Goal: Task Accomplishment & Management: Manage account settings

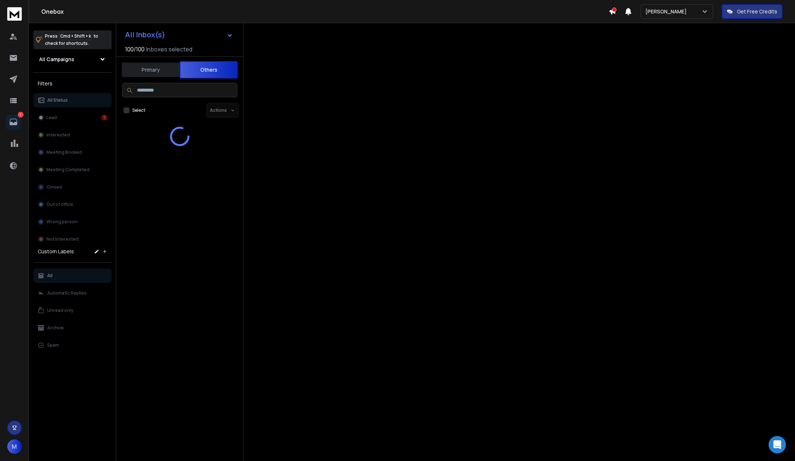
click at [234, 79] on button "Others" at bounding box center [209, 69] width 58 height 17
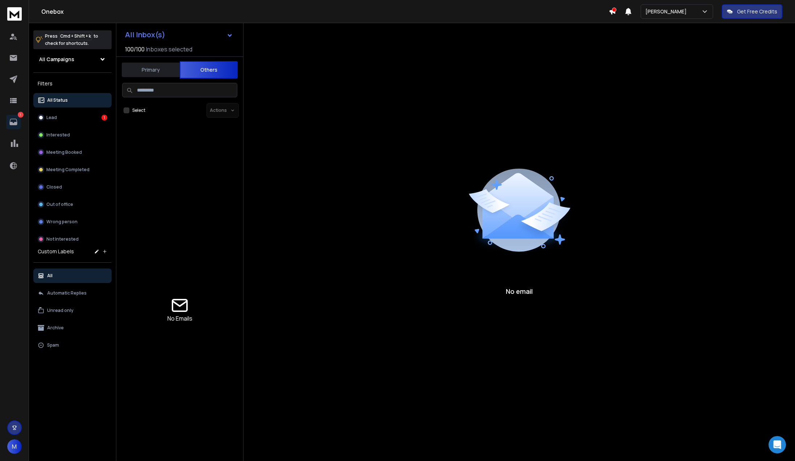
click at [164, 76] on button "Primary" at bounding box center [151, 70] width 58 height 16
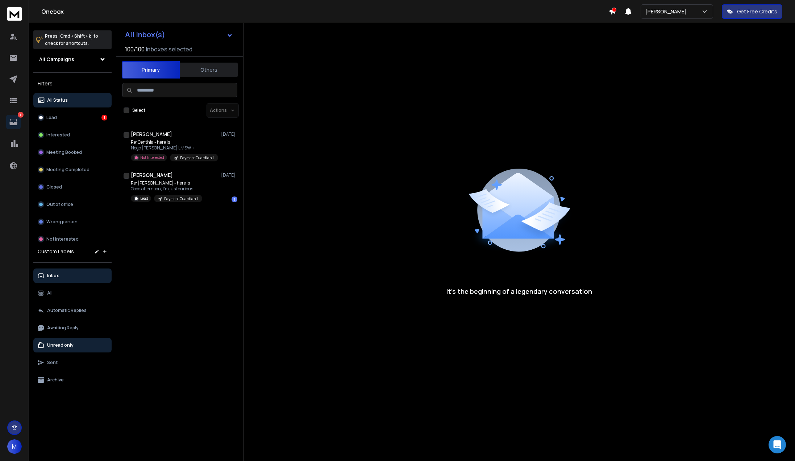
click at [74, 348] on p "Unread only" at bounding box center [60, 346] width 26 height 6
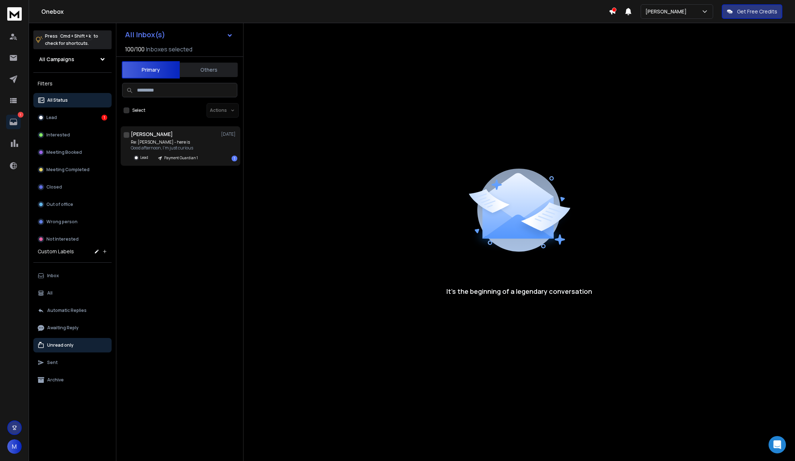
click at [198, 156] on div "[PERSON_NAME] [DATE] Re: [PERSON_NAME] - here is Good afternoon, I’m just curio…" at bounding box center [184, 146] width 106 height 31
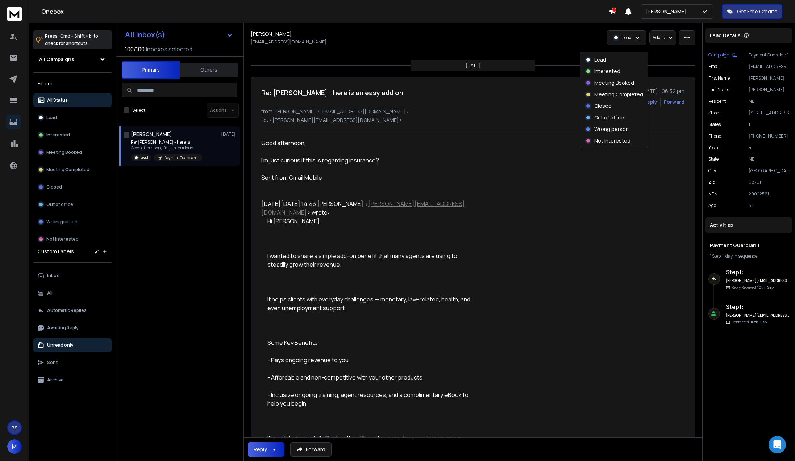
click at [634, 41] on icon at bounding box center [637, 38] width 6 height 6
click at [617, 74] on p "Interested" at bounding box center [607, 71] width 26 height 7
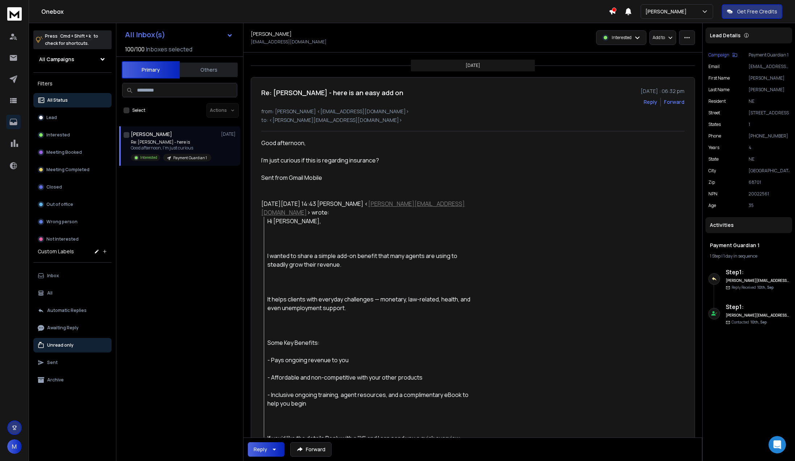
click at [64, 348] on p "Unread only" at bounding box center [60, 346] width 26 height 6
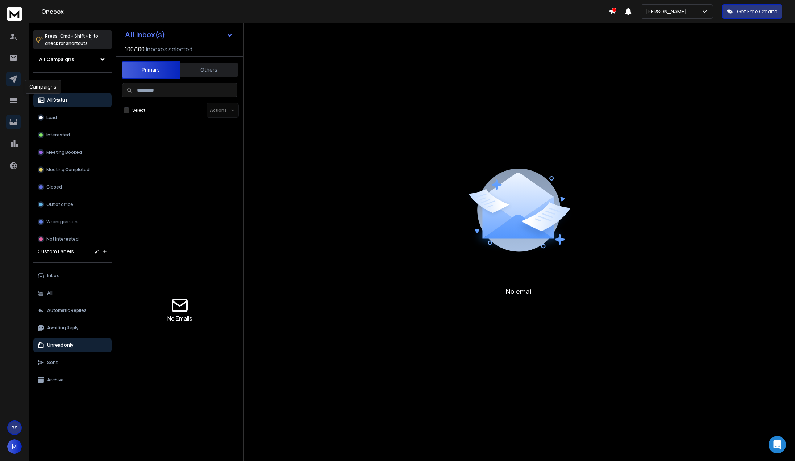
click at [20, 85] on link at bounding box center [13, 79] width 14 height 14
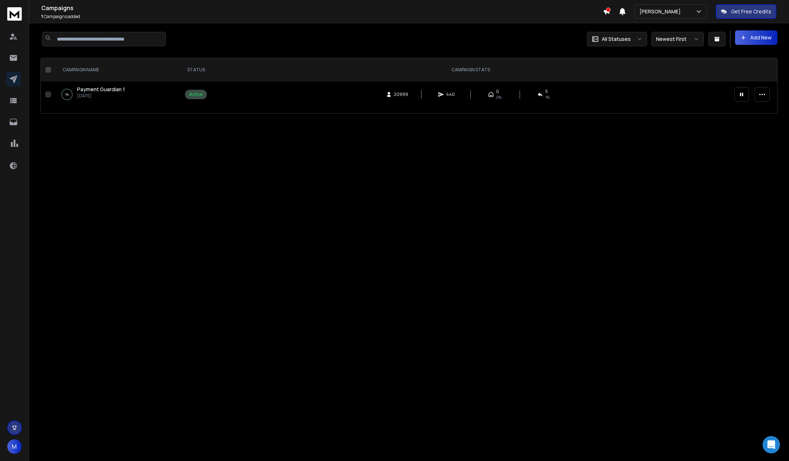
click at [141, 103] on div "1 % Payment Guardian 1 [DATE]" at bounding box center [117, 94] width 112 height 17
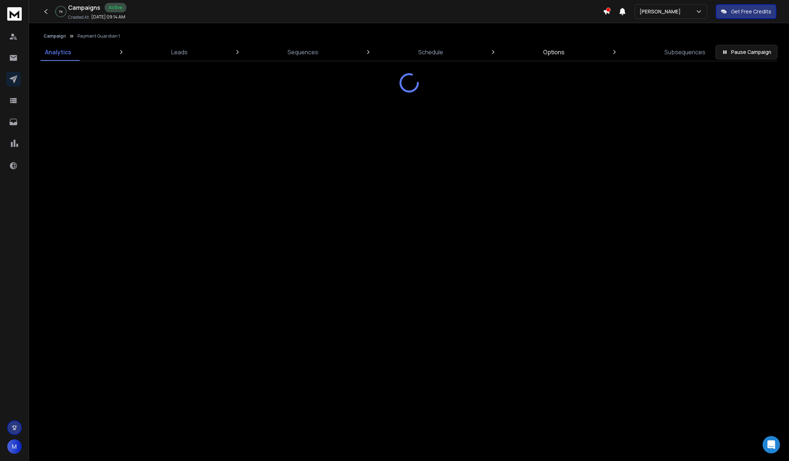
click at [547, 56] on p "Options" at bounding box center [553, 52] width 21 height 9
select select "*"
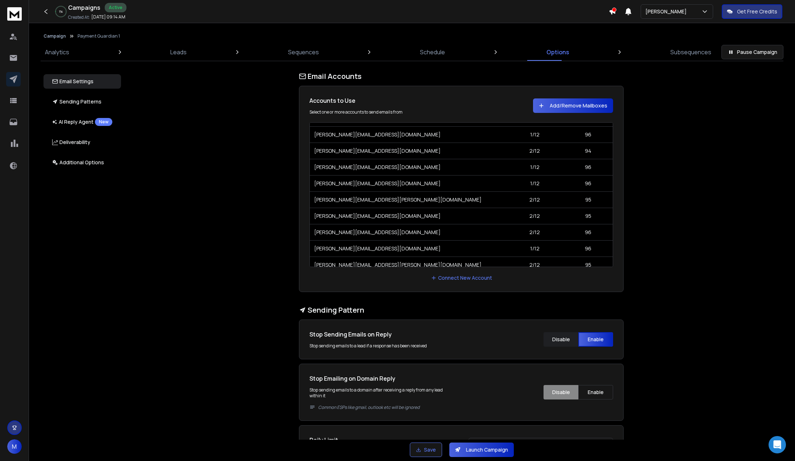
scroll to position [1686, 0]
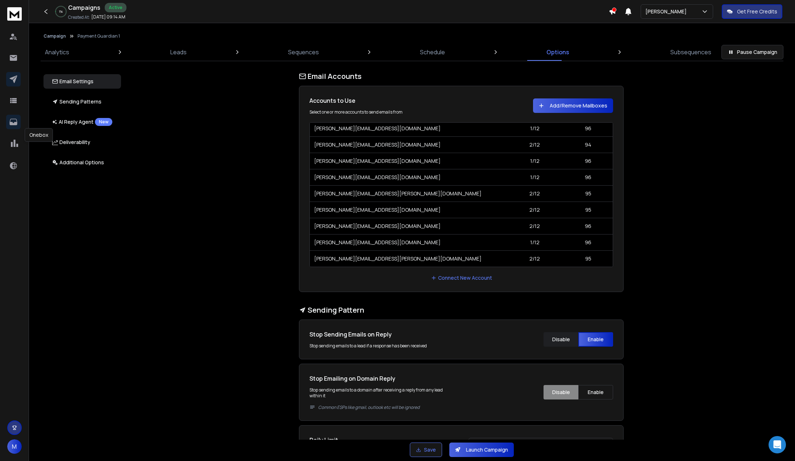
click at [14, 125] on icon at bounding box center [13, 122] width 8 height 7
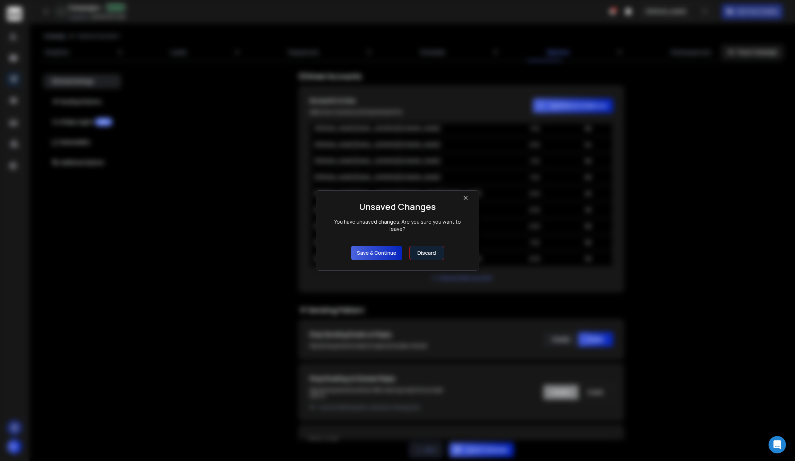
click at [426, 256] on button "Discard" at bounding box center [426, 253] width 35 height 14
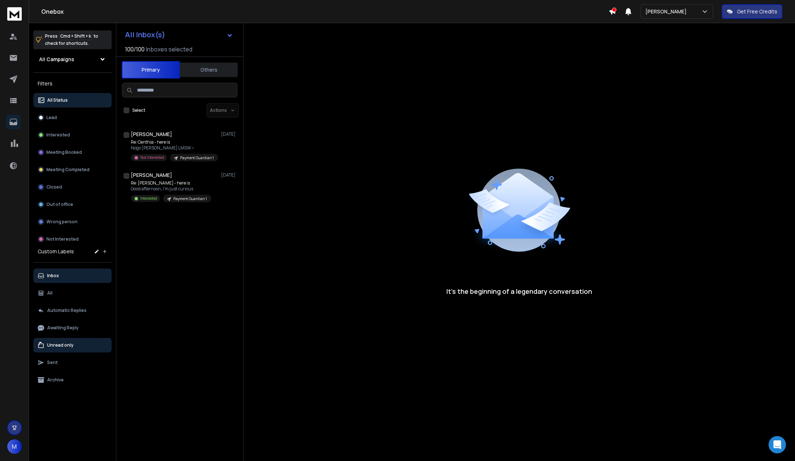
click at [74, 348] on p "Unread only" at bounding box center [60, 346] width 26 height 6
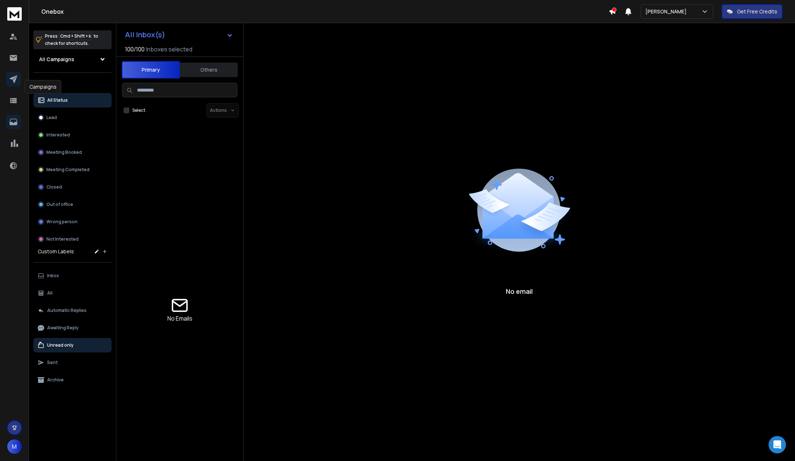
click at [18, 84] on icon at bounding box center [13, 79] width 9 height 9
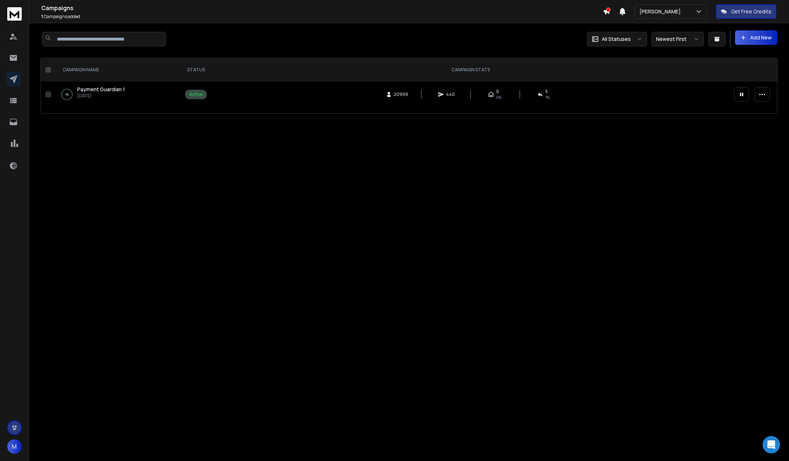
click at [276, 100] on div "20999 440 0 0% 5 1 %" at bounding box center [470, 95] width 510 height 12
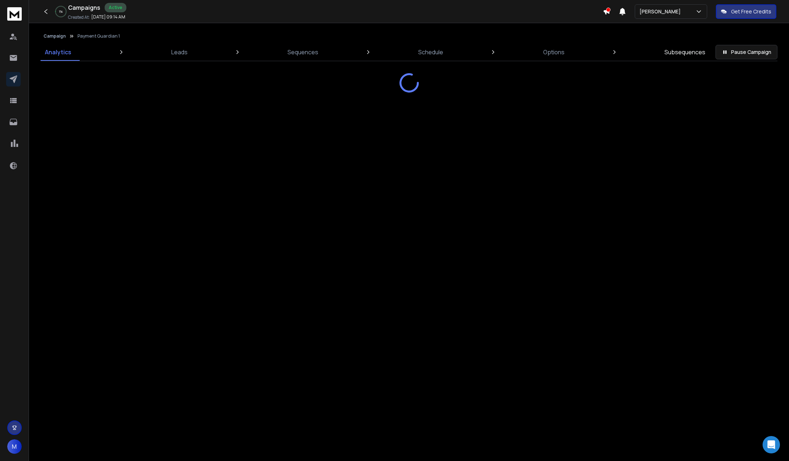
click at [665, 56] on p "Subsequences" at bounding box center [685, 52] width 41 height 9
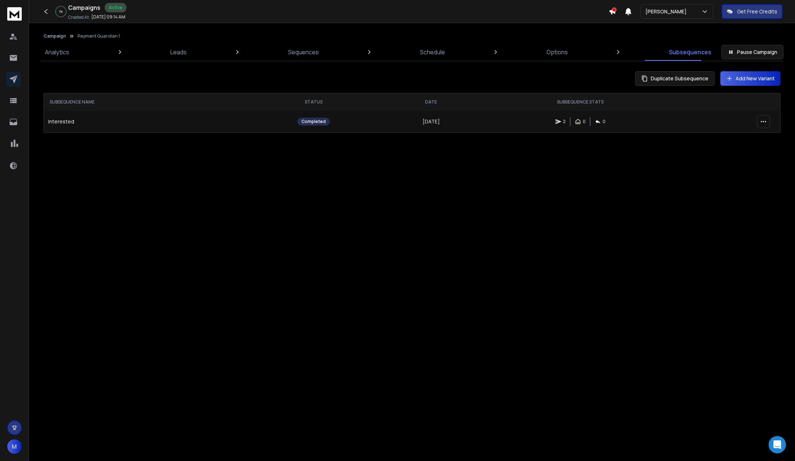
click at [236, 133] on td "Interested" at bounding box center [143, 122] width 198 height 22
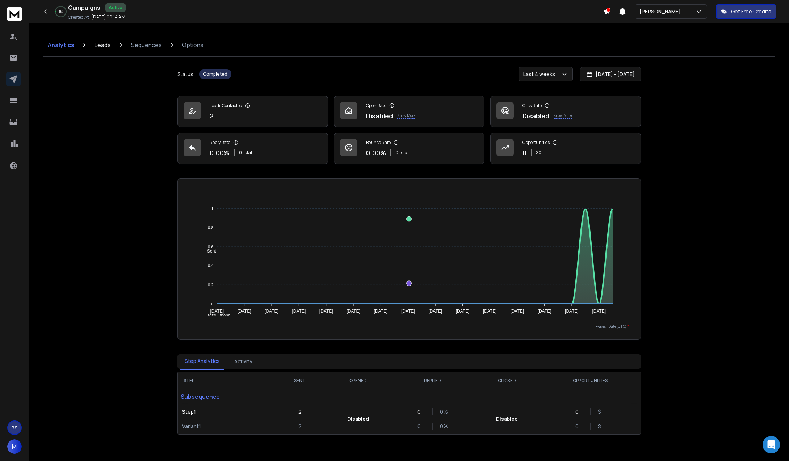
click at [111, 49] on p "Leads" at bounding box center [103, 45] width 16 height 9
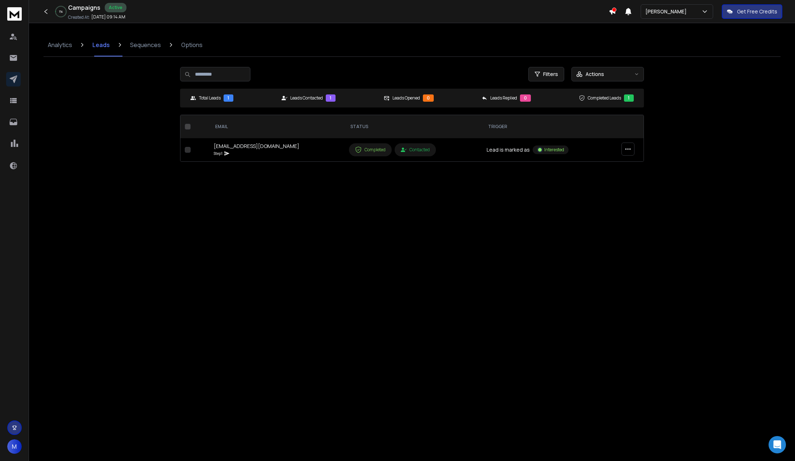
click at [631, 152] on icon "button" at bounding box center [627, 149] width 7 height 7
click at [685, 165] on div "Filters Actions Total Leads 1 Leads Contacted 1 Leads Opened 0 Leads Replied 0 …" at bounding box center [411, 114] width 737 height 101
click at [11, 125] on icon at bounding box center [13, 122] width 8 height 7
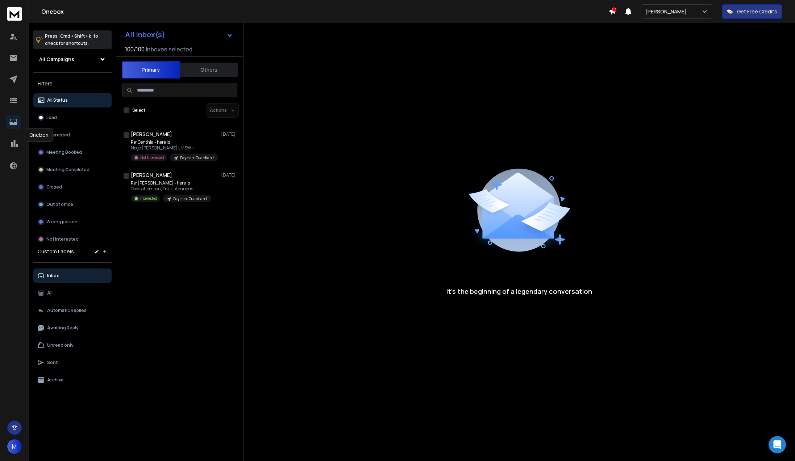
click at [17, 125] on icon at bounding box center [13, 122] width 8 height 7
click at [53, 296] on p "All" at bounding box center [49, 293] width 5 height 6
click at [58, 279] on p "Inbox" at bounding box center [53, 276] width 12 height 6
click at [228, 78] on button "Others" at bounding box center [209, 70] width 58 height 16
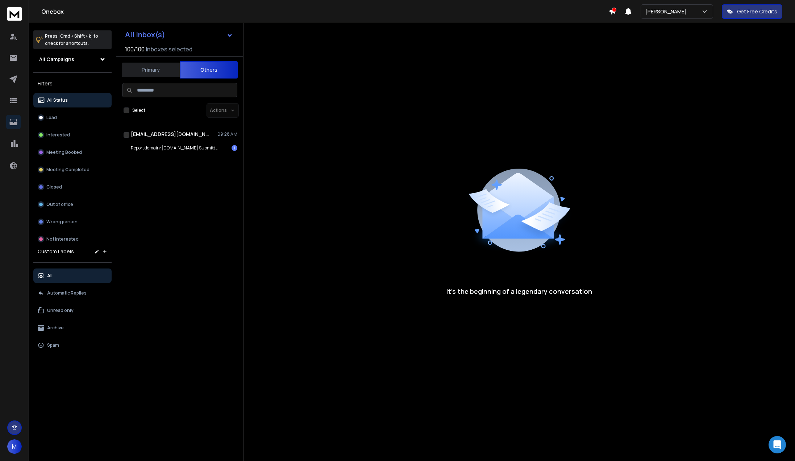
click at [156, 78] on button "Primary" at bounding box center [151, 70] width 58 height 16
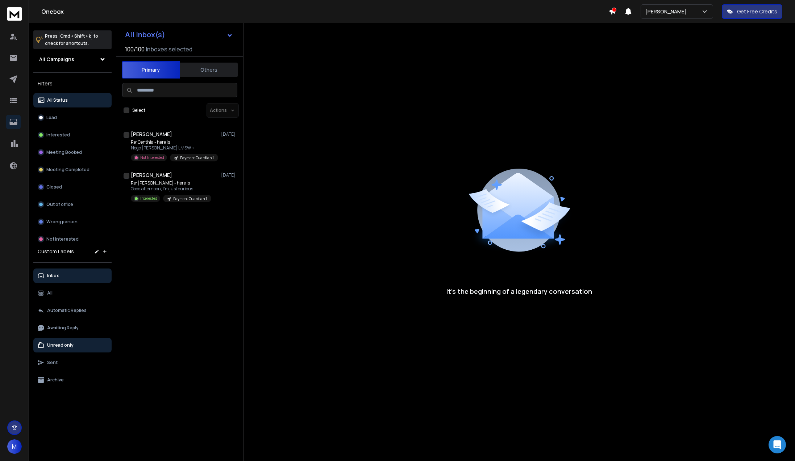
click at [67, 350] on div "Unread only" at bounding box center [56, 345] width 36 height 9
